Goal: Check status

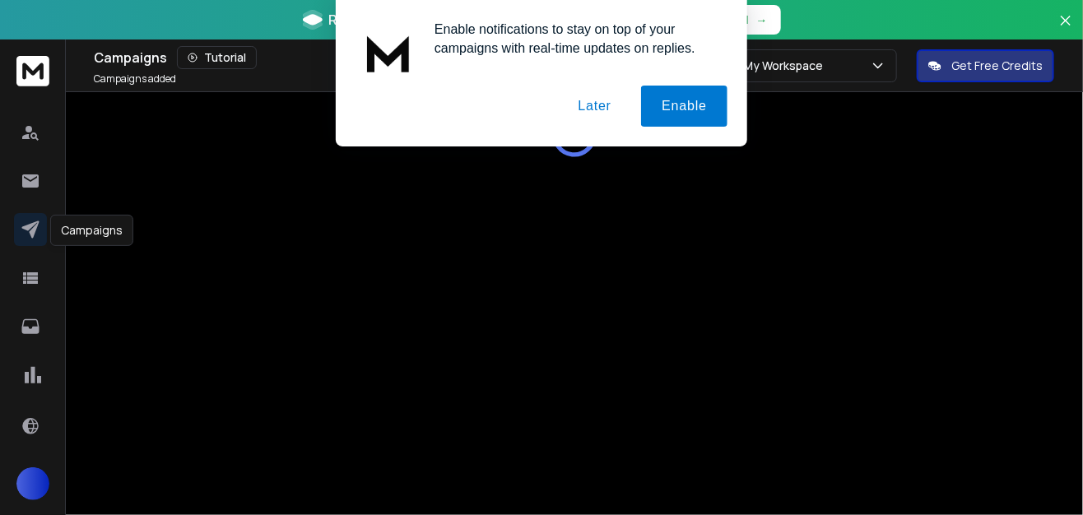
click at [582, 109] on button "Later" at bounding box center [594, 106] width 74 height 41
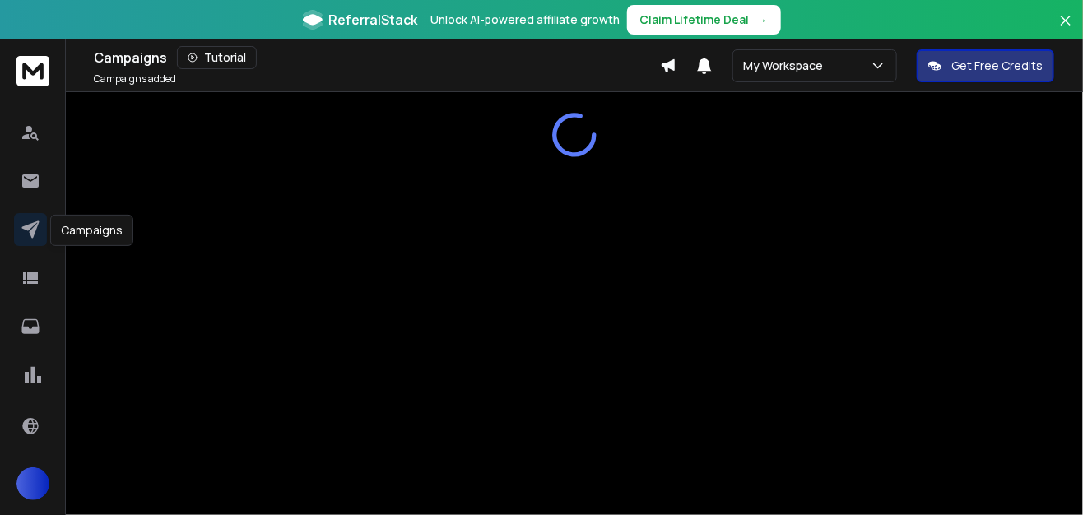
click at [40, 227] on link at bounding box center [30, 229] width 33 height 33
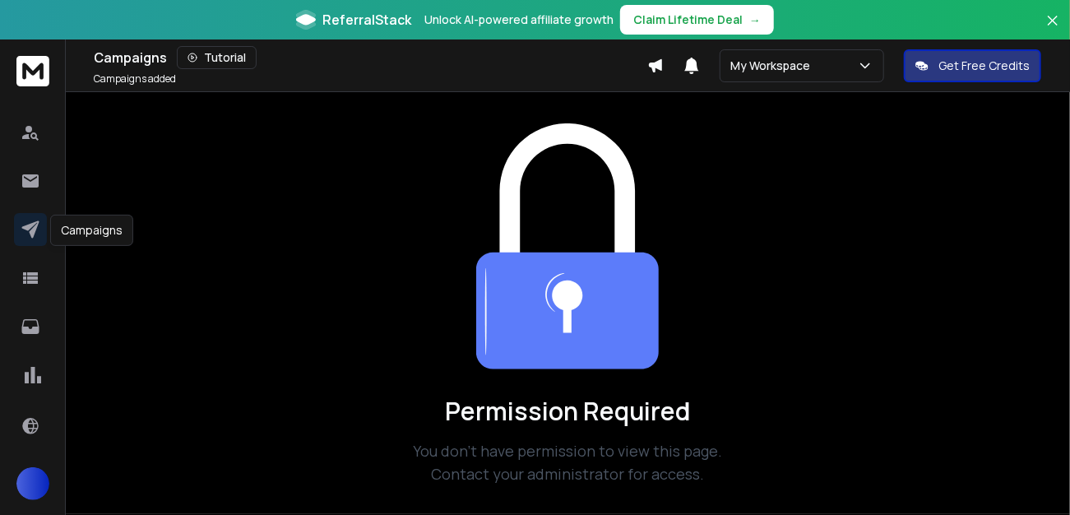
click at [31, 237] on icon at bounding box center [29, 229] width 17 height 17
click at [33, 471] on span "button" at bounding box center [32, 483] width 33 height 33
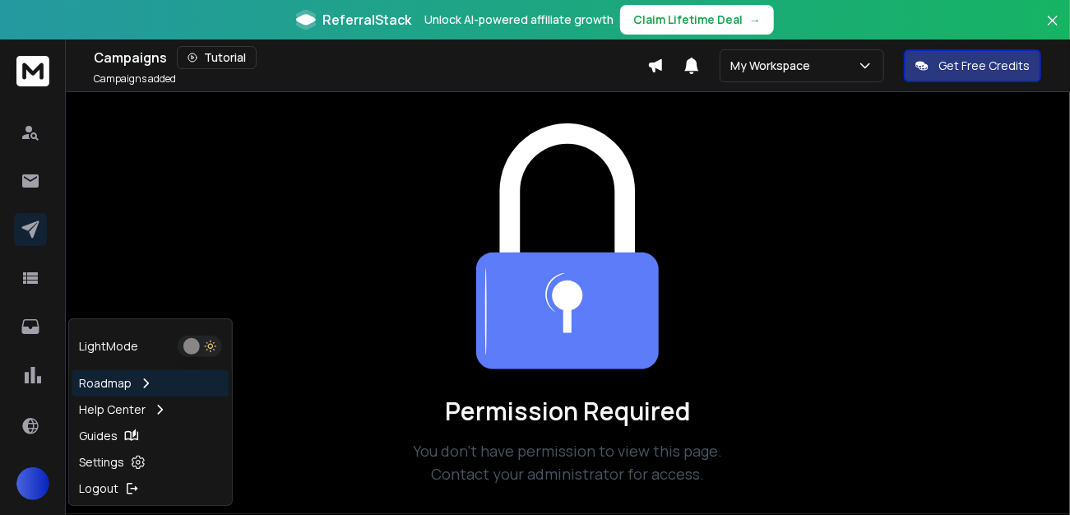
click at [200, 341] on button "button" at bounding box center [200, 346] width 44 height 21
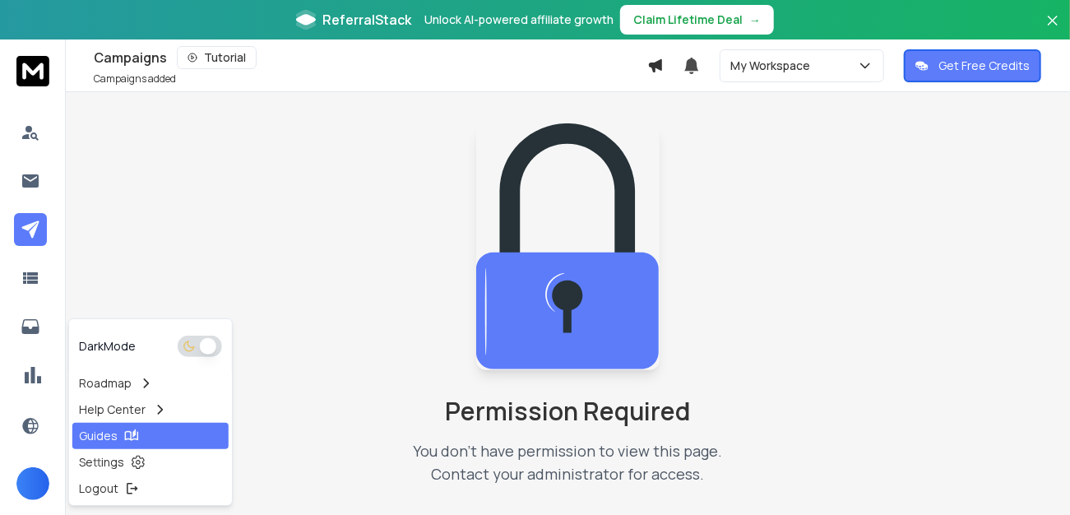
click at [976, 146] on div "Permission Required You don't have permission to view this page. Contact your a…" at bounding box center [568, 315] width 952 height 412
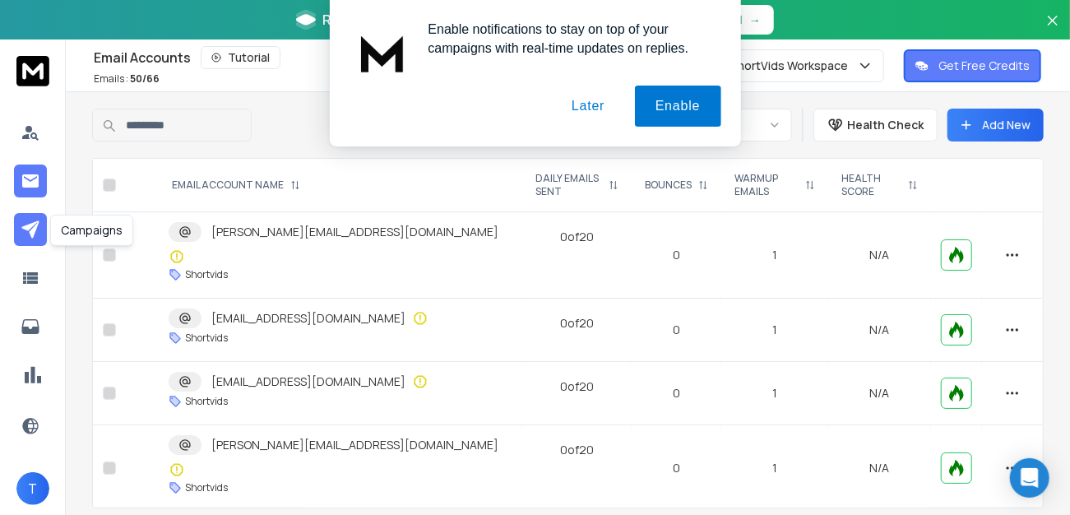
click at [36, 243] on link at bounding box center [30, 229] width 33 height 33
click at [27, 214] on link at bounding box center [30, 229] width 33 height 33
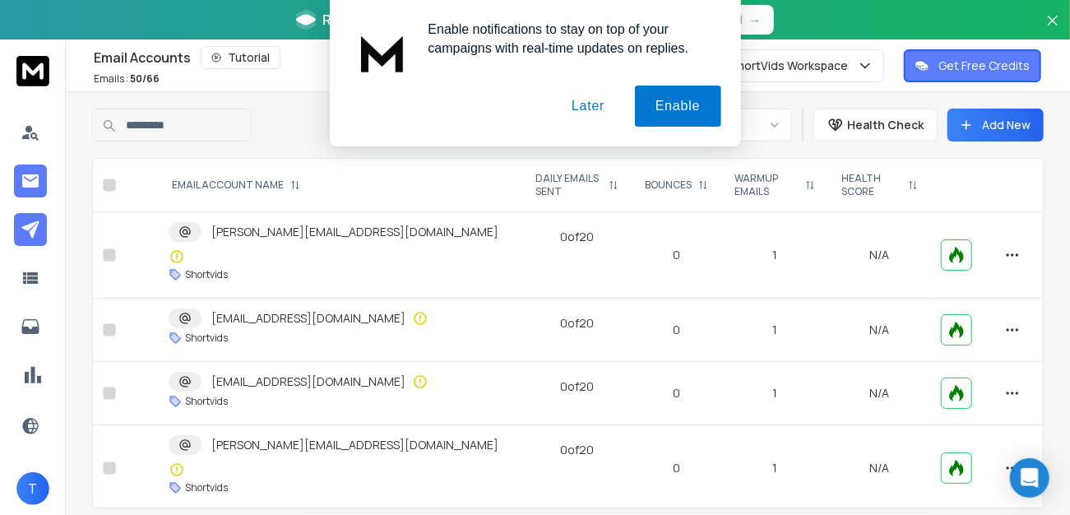
click at [27, 214] on link at bounding box center [30, 229] width 33 height 33
click at [39, 226] on icon at bounding box center [31, 230] width 20 height 20
click at [590, 112] on button "Later" at bounding box center [588, 106] width 74 height 41
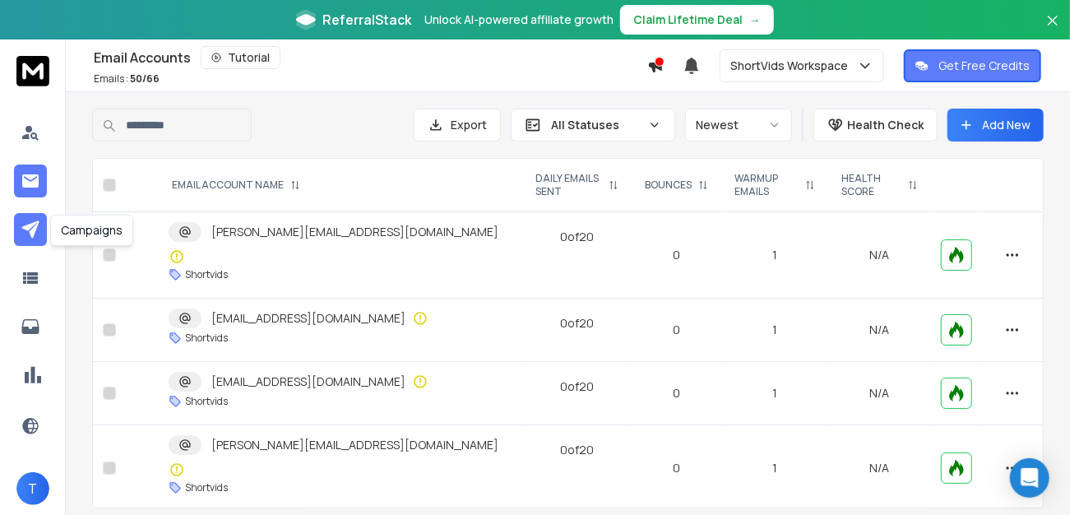
click at [30, 225] on icon at bounding box center [29, 229] width 17 height 17
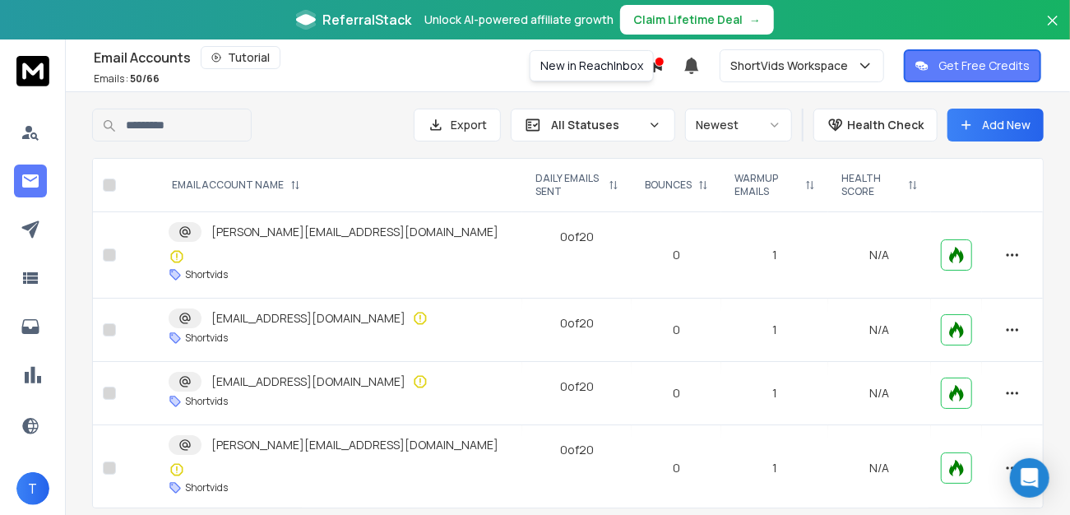
click at [664, 69] on icon at bounding box center [655, 66] width 16 height 16
click at [30, 234] on icon at bounding box center [29, 229] width 17 height 17
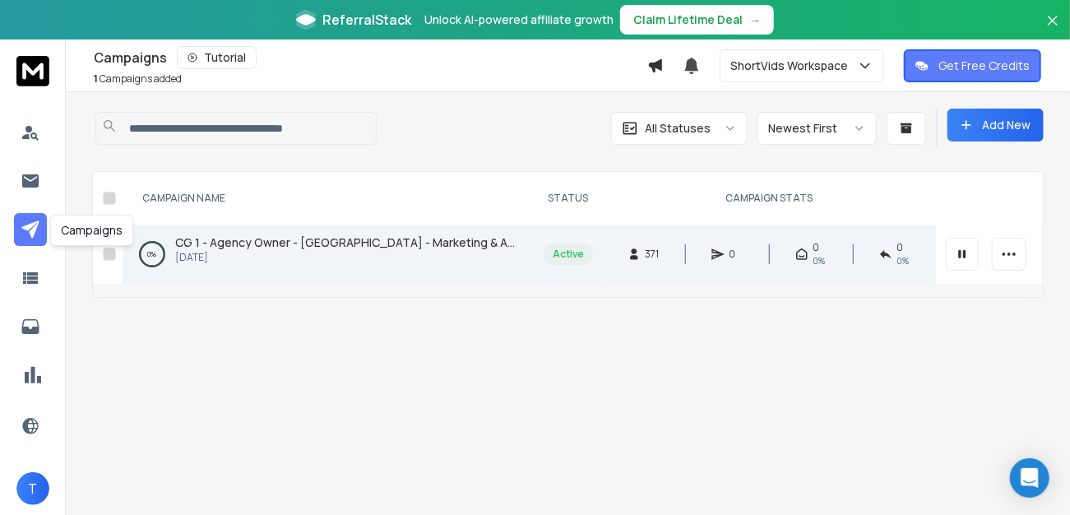
click at [235, 261] on p "2 days ago" at bounding box center [346, 257] width 342 height 13
click at [148, 250] on p "0 %" at bounding box center [152, 254] width 9 height 16
